Goal: Task Accomplishment & Management: Manage account settings

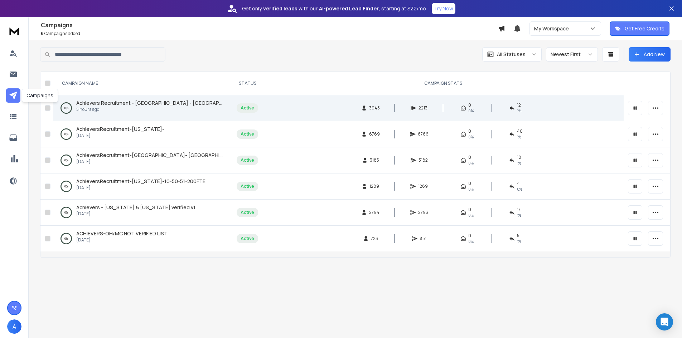
click at [112, 97] on td "0 % Achievers Recruitment - [GEOGRAPHIC_DATA] - [GEOGRAPHIC_DATA] - [GEOGRAPHIC…" at bounding box center [142, 108] width 179 height 26
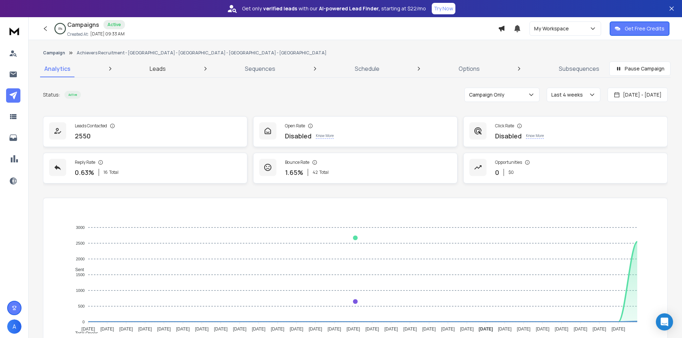
click at [152, 68] on p "Leads" at bounding box center [158, 68] width 16 height 9
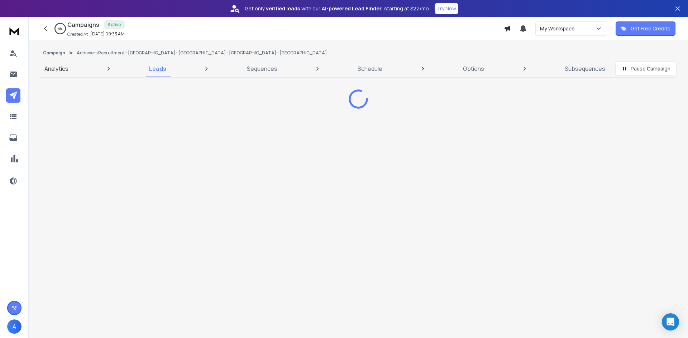
click at [53, 68] on p "Analytics" at bounding box center [56, 68] width 24 height 9
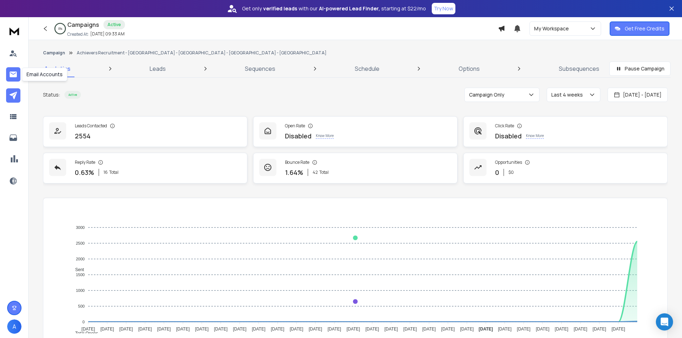
click at [16, 76] on icon at bounding box center [13, 75] width 7 height 6
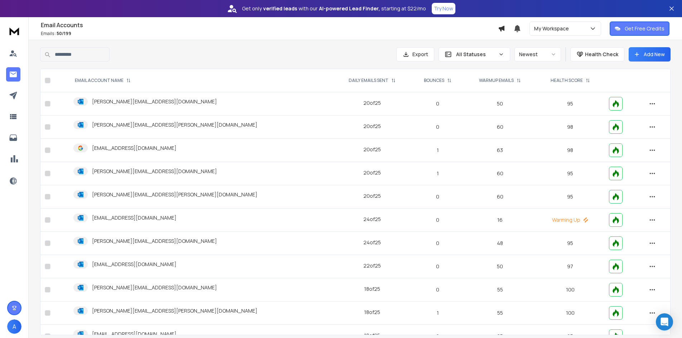
click at [496, 56] on p "All Statuses" at bounding box center [475, 54] width 39 height 7
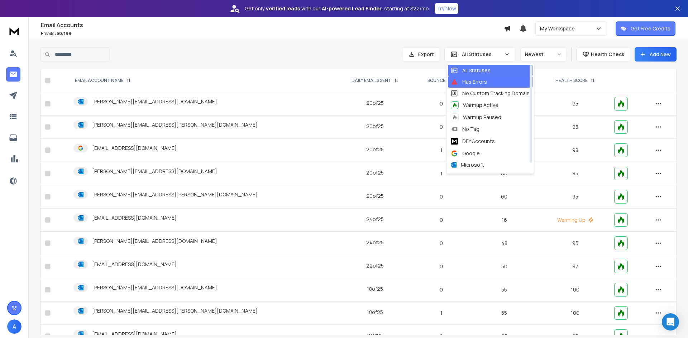
click at [491, 81] on div "Has Errors" at bounding box center [490, 81] width 85 height 11
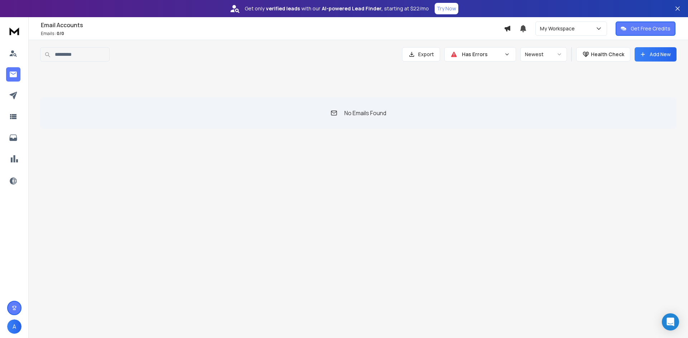
click at [476, 51] on div "Has Errors" at bounding box center [480, 54] width 72 height 14
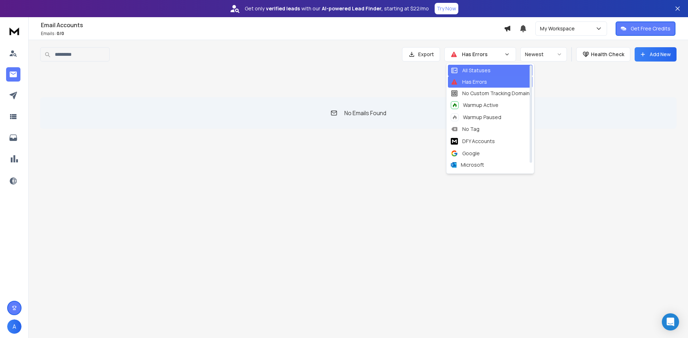
click at [461, 70] on div "All Statuses" at bounding box center [471, 70] width 40 height 7
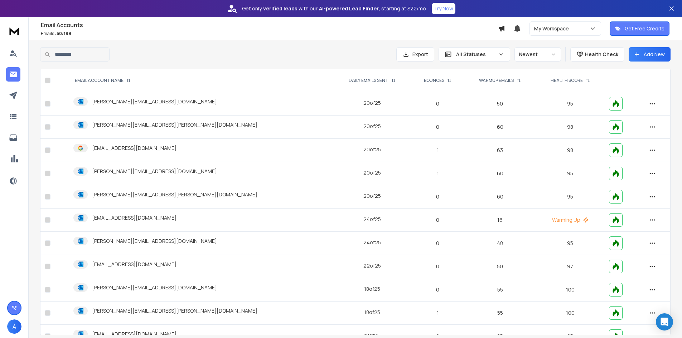
click at [471, 54] on p "All Statuses" at bounding box center [475, 54] width 39 height 7
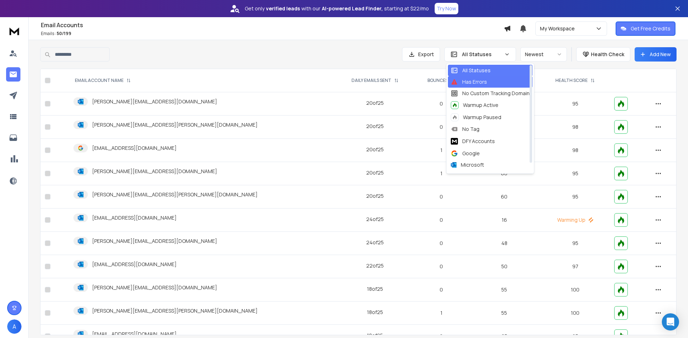
click at [464, 78] on div "Has Errors" at bounding box center [490, 81] width 85 height 11
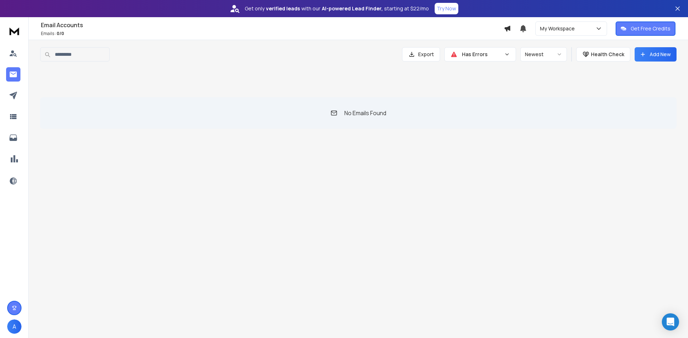
click at [452, 51] on icon at bounding box center [453, 54] width 7 height 7
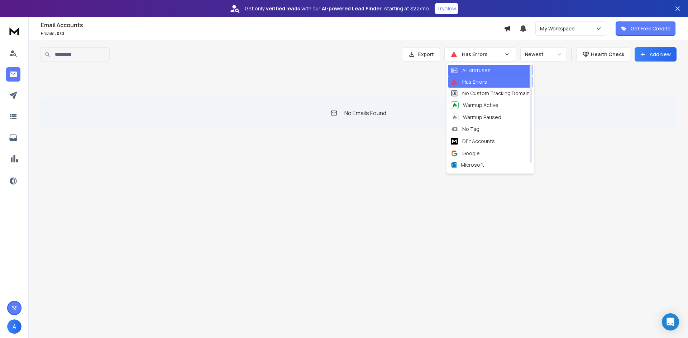
click at [461, 72] on div "All Statuses" at bounding box center [471, 70] width 40 height 7
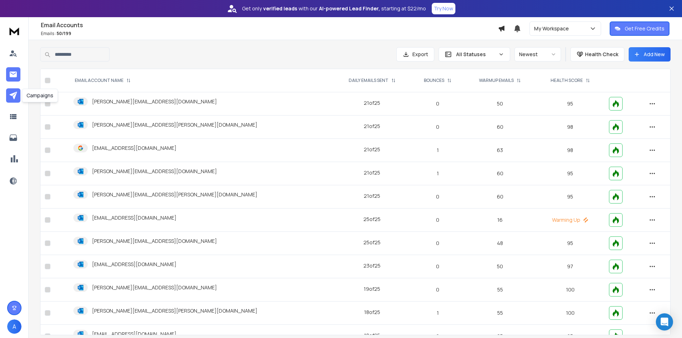
click at [12, 97] on icon at bounding box center [13, 95] width 9 height 9
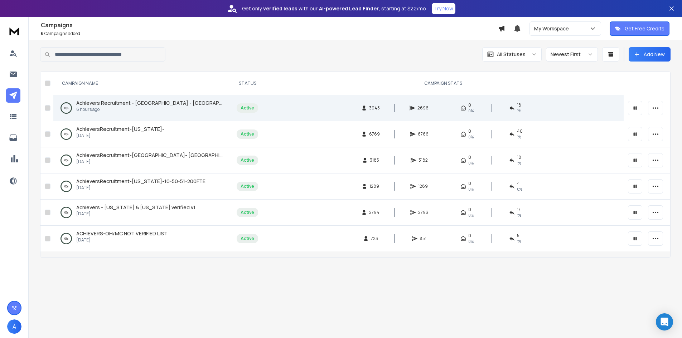
click at [99, 110] on p "6 hours ago" at bounding box center [150, 110] width 149 height 6
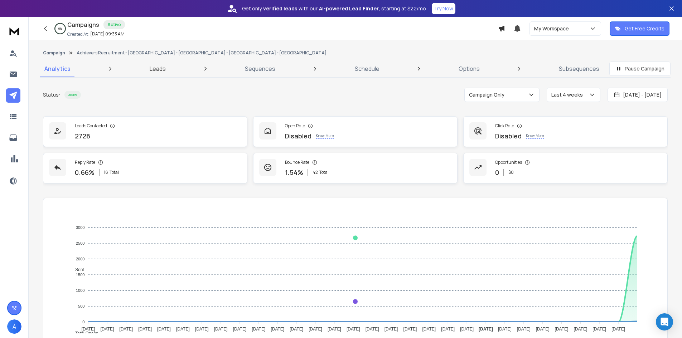
click at [168, 72] on link "Leads" at bounding box center [157, 68] width 25 height 17
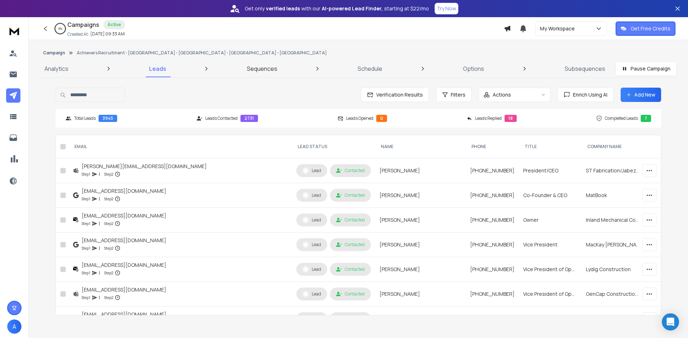
click at [275, 73] on p "Sequences" at bounding box center [262, 68] width 30 height 9
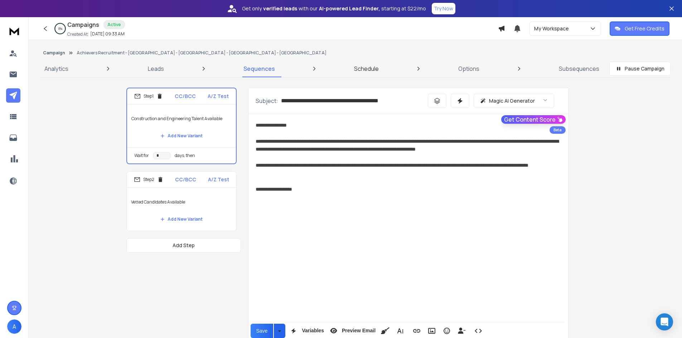
click at [368, 71] on p "Schedule" at bounding box center [366, 68] width 25 height 9
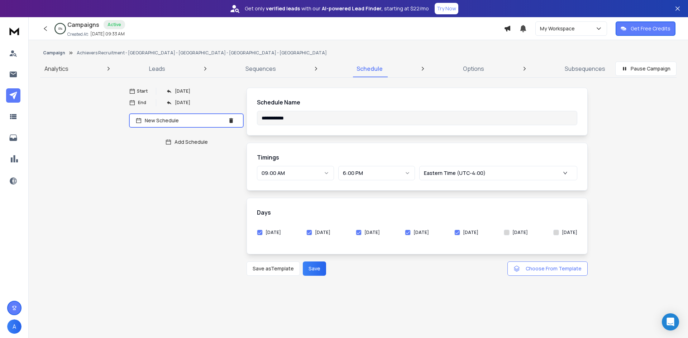
click at [67, 68] on p "Analytics" at bounding box center [56, 68] width 24 height 9
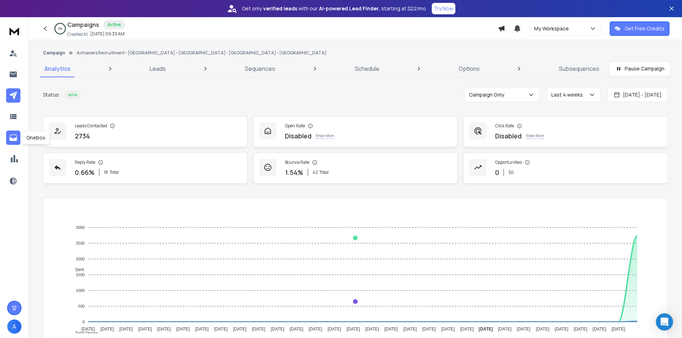
click at [14, 135] on icon at bounding box center [13, 138] width 9 height 9
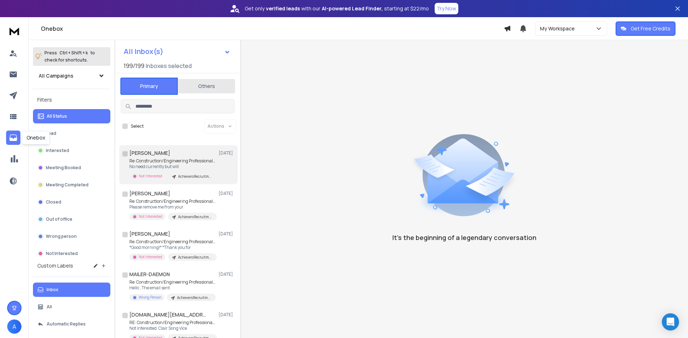
scroll to position [645, 0]
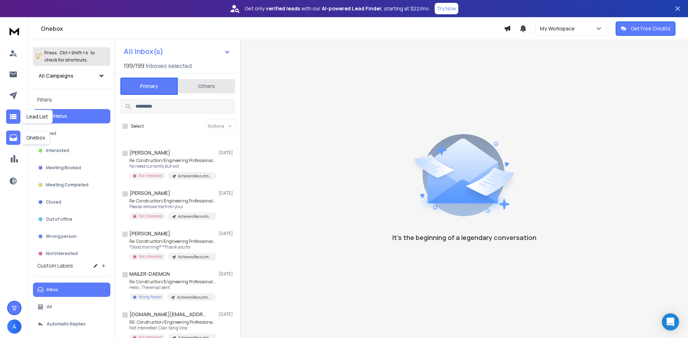
click at [13, 110] on link at bounding box center [13, 117] width 14 height 14
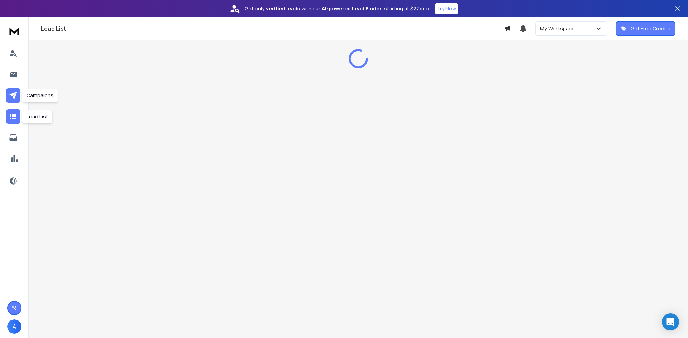
click at [15, 98] on icon at bounding box center [13, 95] width 9 height 9
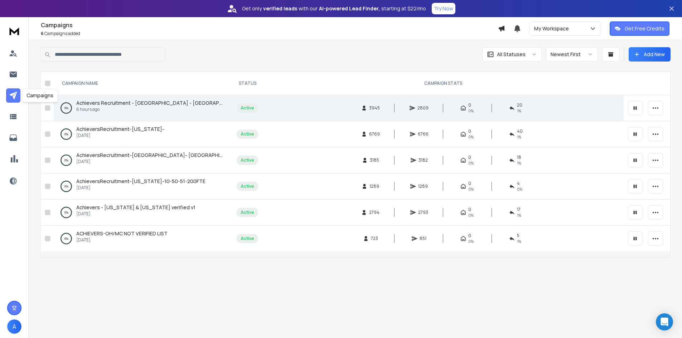
click at [116, 114] on div "Achievers Recruitment - [GEOGRAPHIC_DATA] - [GEOGRAPHIC_DATA] - [GEOGRAPHIC_DAT…" at bounding box center [150, 108] width 149 height 17
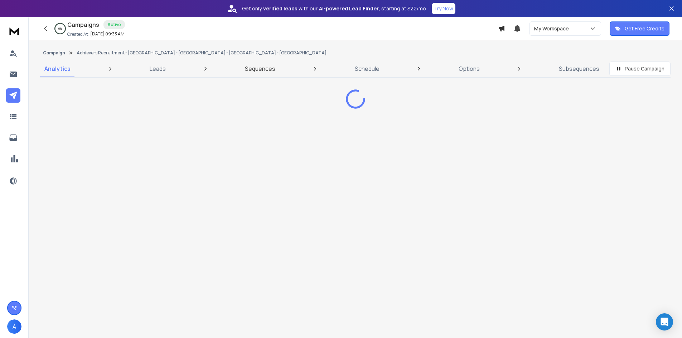
click at [247, 68] on p "Sequences" at bounding box center [260, 68] width 30 height 9
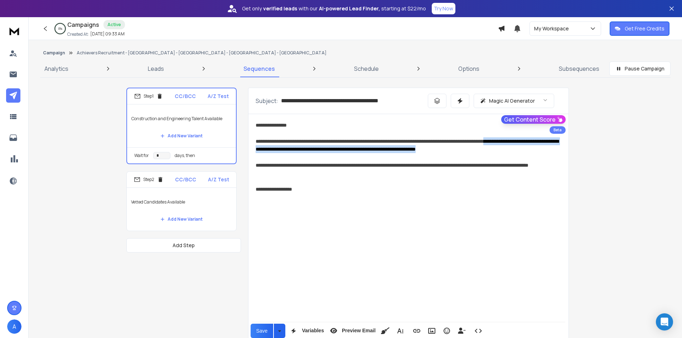
drag, startPoint x: 542, startPoint y: 153, endPoint x: 259, endPoint y: 151, distance: 283.3
click at [253, 149] on div "**********" at bounding box center [409, 215] width 320 height 203
copy div
click at [44, 33] on button at bounding box center [45, 28] width 9 height 14
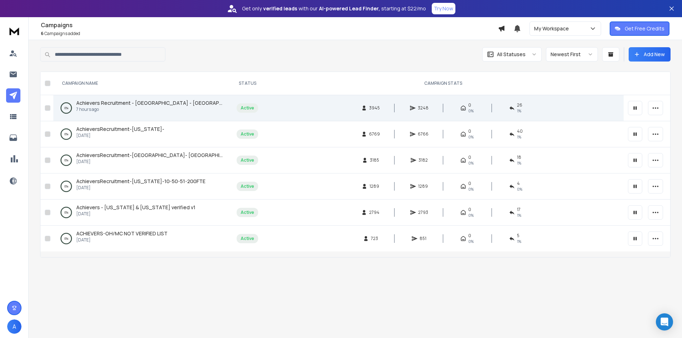
click at [126, 115] on div "Achievers Recruitment - [GEOGRAPHIC_DATA] - [GEOGRAPHIC_DATA] - [GEOGRAPHIC_DAT…" at bounding box center [150, 108] width 149 height 17
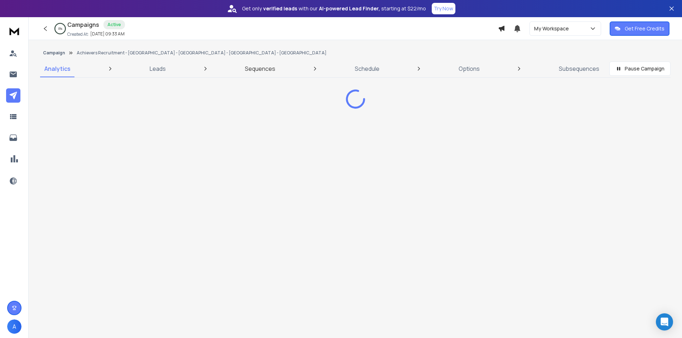
click at [259, 64] on link "Sequences" at bounding box center [260, 68] width 39 height 17
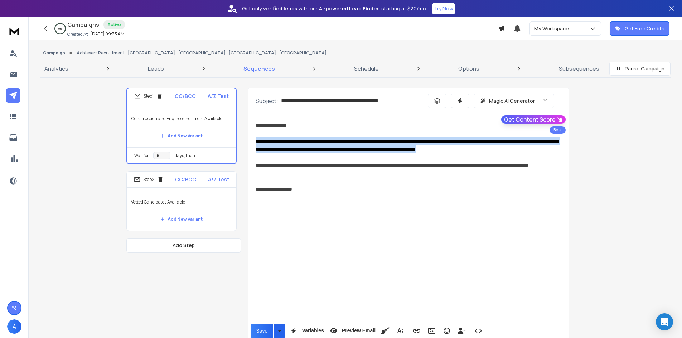
drag, startPoint x: 544, startPoint y: 149, endPoint x: 254, endPoint y: 143, distance: 289.8
click at [254, 143] on div "**********" at bounding box center [409, 215] width 320 height 203
copy div
click at [62, 52] on button "Campaign" at bounding box center [54, 53] width 22 height 6
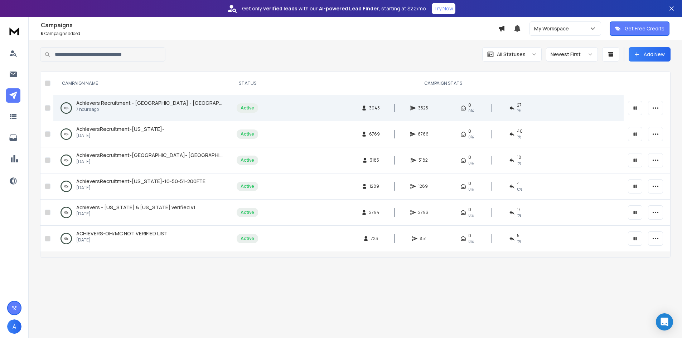
click at [171, 112] on div "Achievers Recruitment - [GEOGRAPHIC_DATA] - [GEOGRAPHIC_DATA] - [GEOGRAPHIC_DAT…" at bounding box center [150, 108] width 149 height 17
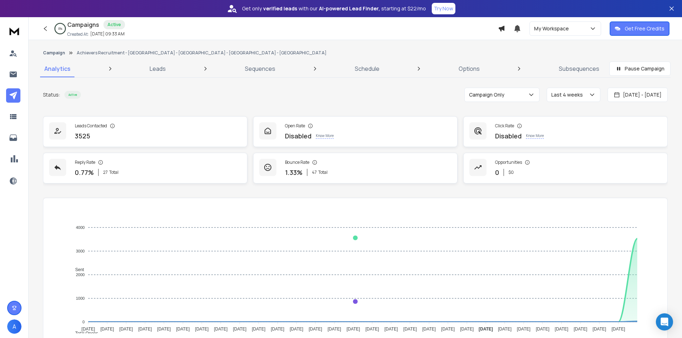
click at [6, 145] on div at bounding box center [14, 139] width 16 height 17
click at [21, 139] on div at bounding box center [14, 139] width 16 height 17
click at [17, 139] on icon at bounding box center [13, 138] width 8 height 6
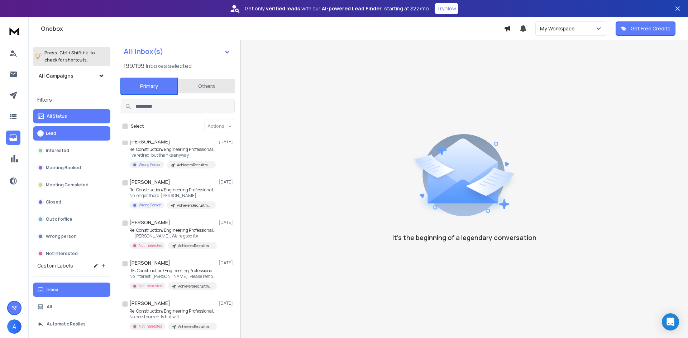
scroll to position [501, 0]
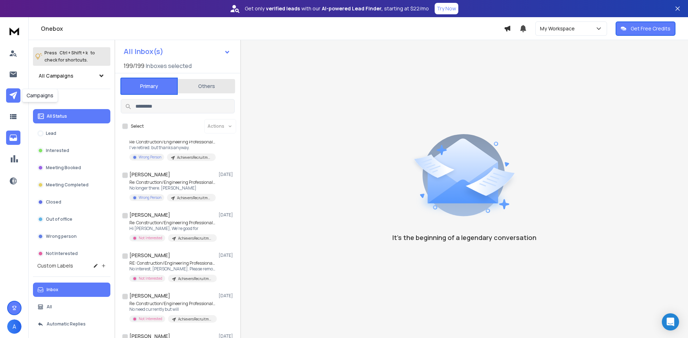
click at [11, 93] on icon at bounding box center [13, 95] width 9 height 9
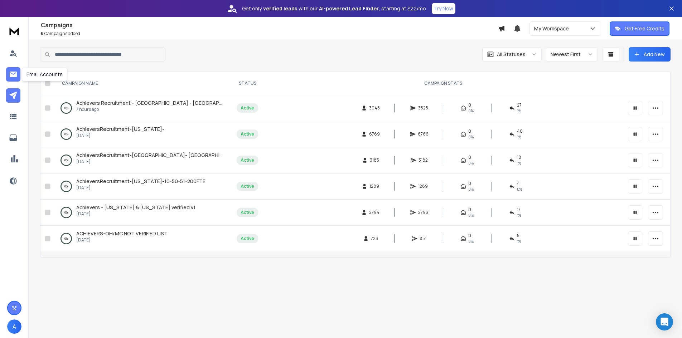
click at [16, 73] on icon at bounding box center [13, 74] width 9 height 9
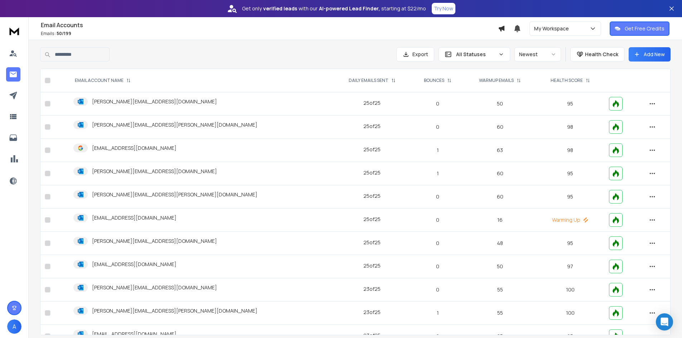
click at [468, 57] on p "All Statuses" at bounding box center [475, 54] width 39 height 7
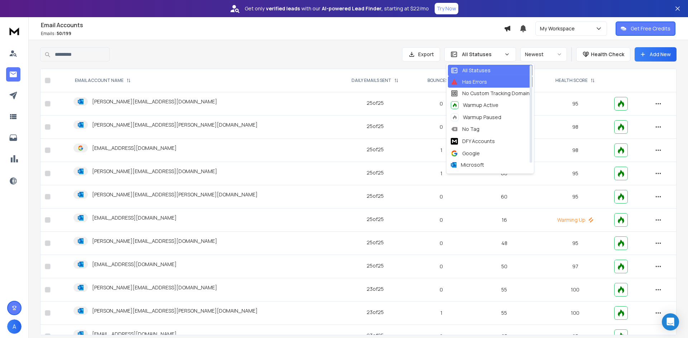
click at [475, 85] on div "Has Errors" at bounding box center [469, 81] width 36 height 7
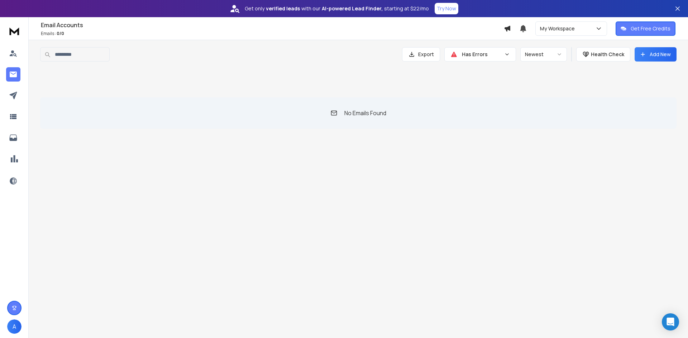
click at [471, 61] on div "Has Errors" at bounding box center [480, 54] width 72 height 14
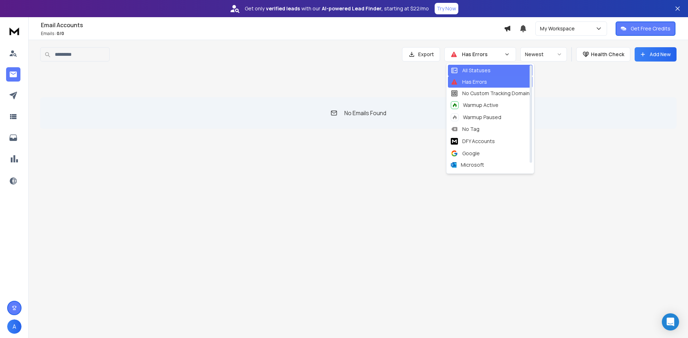
click at [472, 72] on div "All Statuses" at bounding box center [471, 70] width 40 height 7
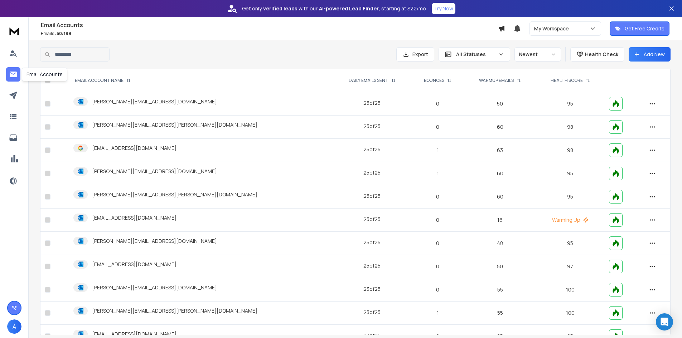
click at [19, 74] on link at bounding box center [13, 74] width 14 height 14
click at [23, 93] on div "A" at bounding box center [14, 179] width 29 height 324
click at [20, 92] on link at bounding box center [13, 95] width 14 height 14
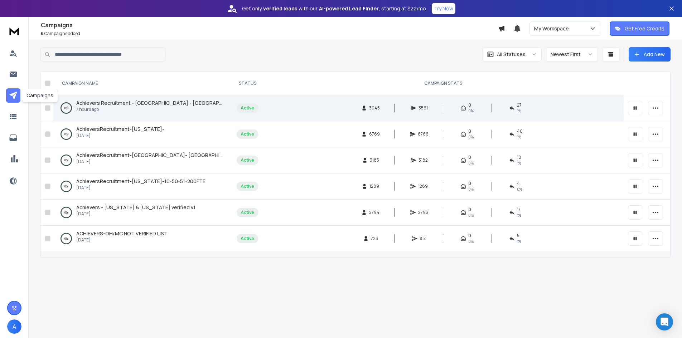
click at [127, 110] on p "7 hours ago" at bounding box center [150, 110] width 149 height 6
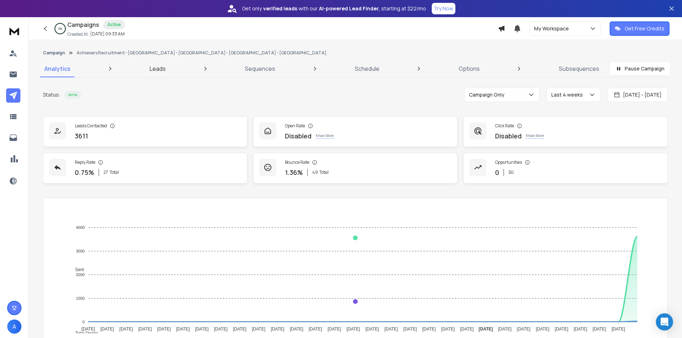
click at [169, 69] on link "Leads" at bounding box center [157, 68] width 25 height 17
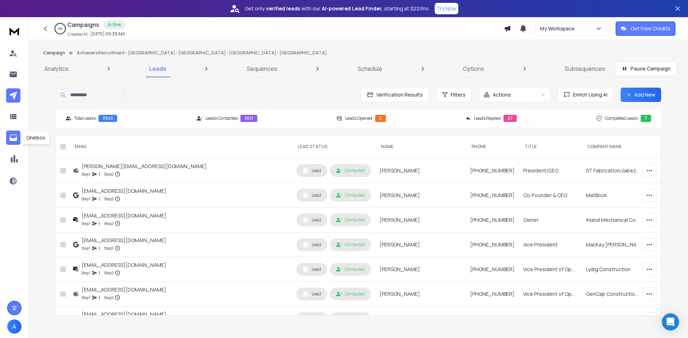
click at [11, 142] on link at bounding box center [13, 138] width 14 height 14
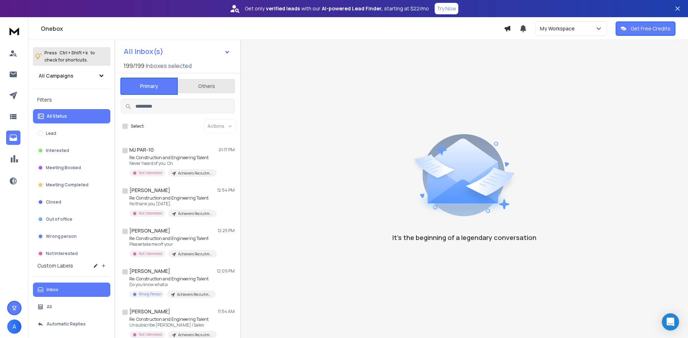
click at [52, 116] on p "All Status" at bounding box center [57, 117] width 20 height 6
click at [11, 121] on link at bounding box center [13, 117] width 14 height 14
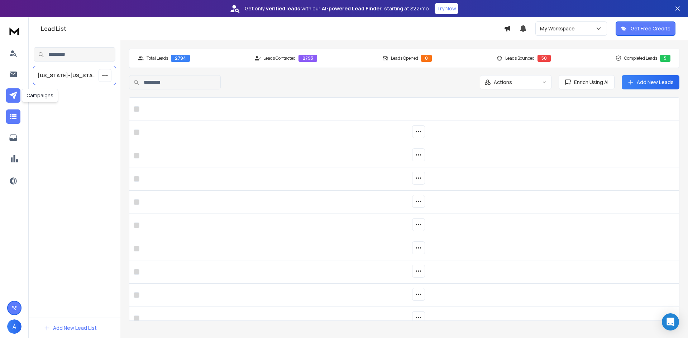
click at [16, 98] on icon at bounding box center [13, 95] width 9 height 9
